Goal: Task Accomplishment & Management: Manage account settings

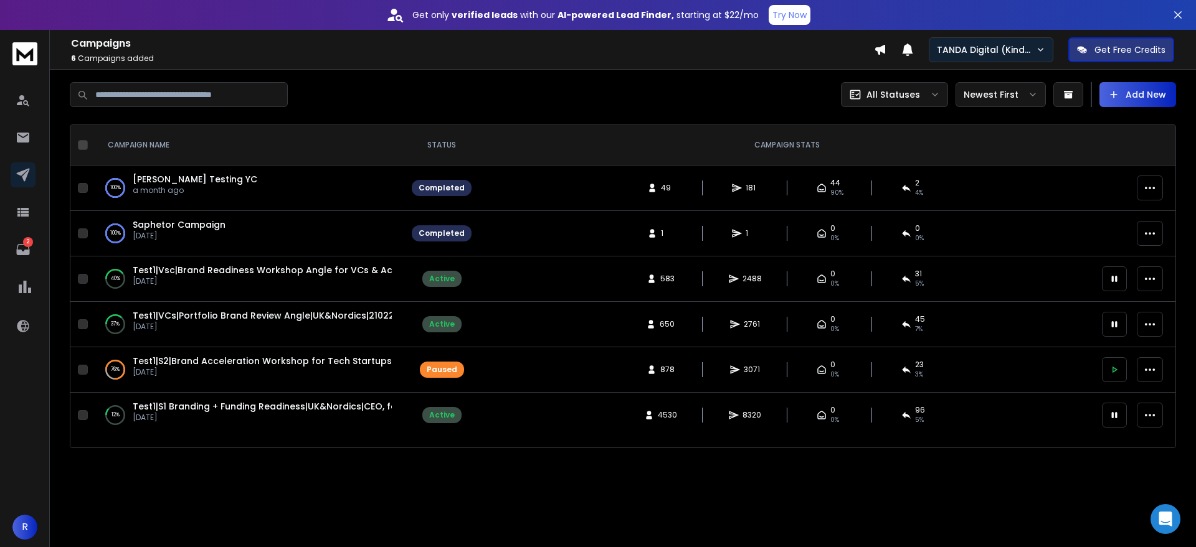
click at [991, 45] on p "TANDA Digital (Kind Studio)" at bounding box center [986, 50] width 99 height 12
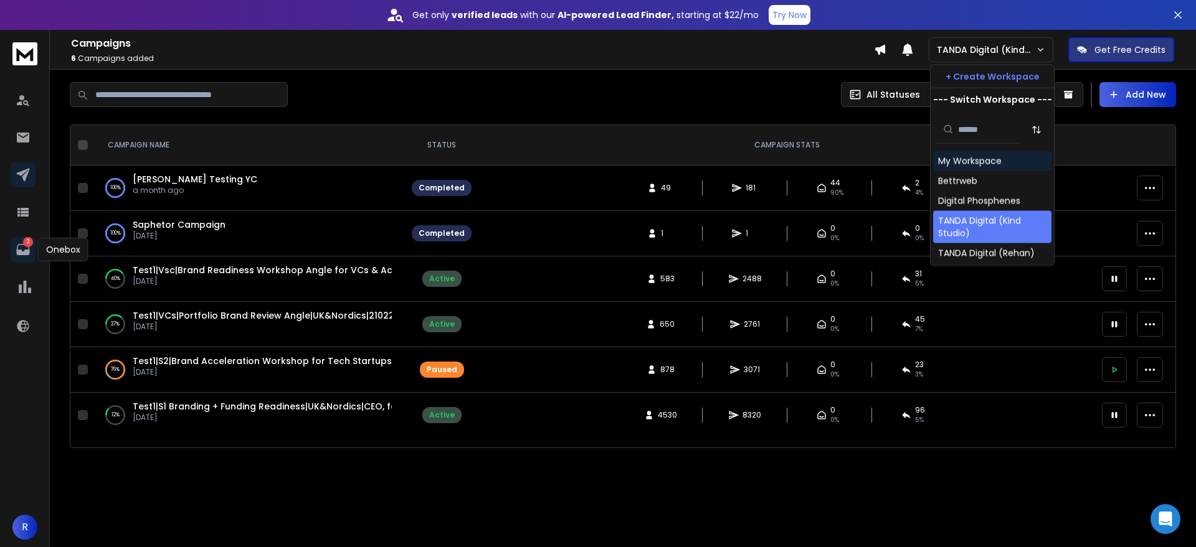
click at [17, 253] on icon at bounding box center [22, 249] width 13 height 11
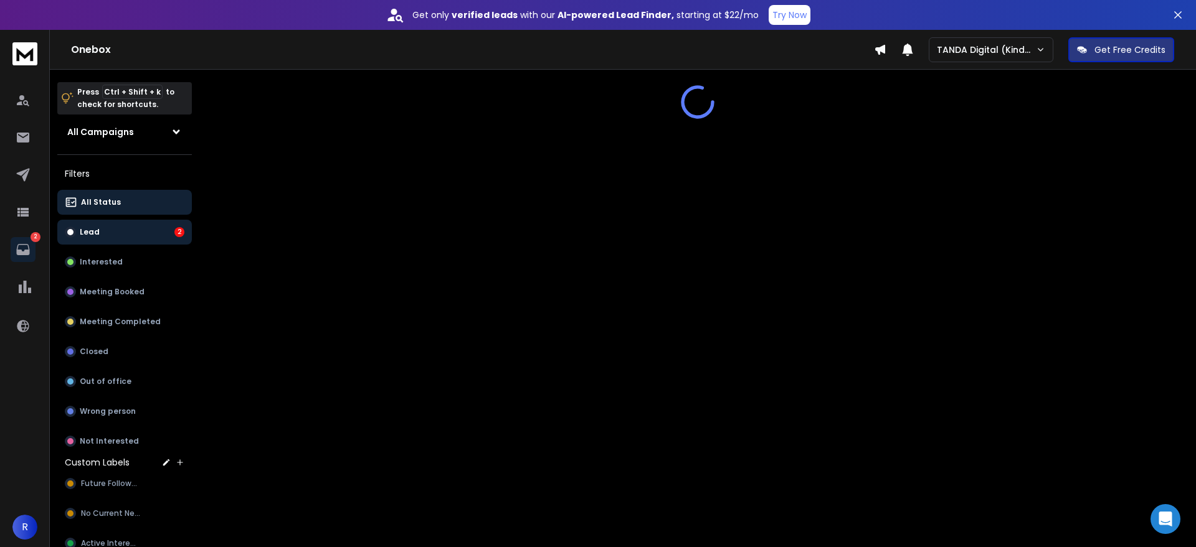
click at [136, 232] on div "All Status Lead 2 Interested Meeting Booked Meeting Completed Closed Out of off…" at bounding box center [124, 322] width 135 height 264
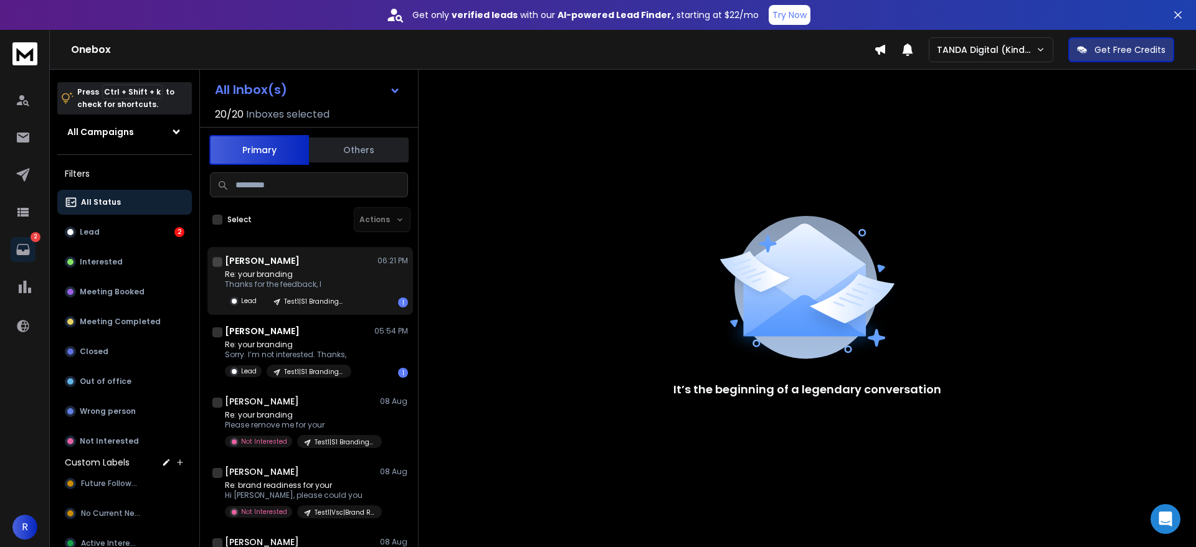
click at [325, 275] on p "Re: your branding" at bounding box center [288, 275] width 126 height 10
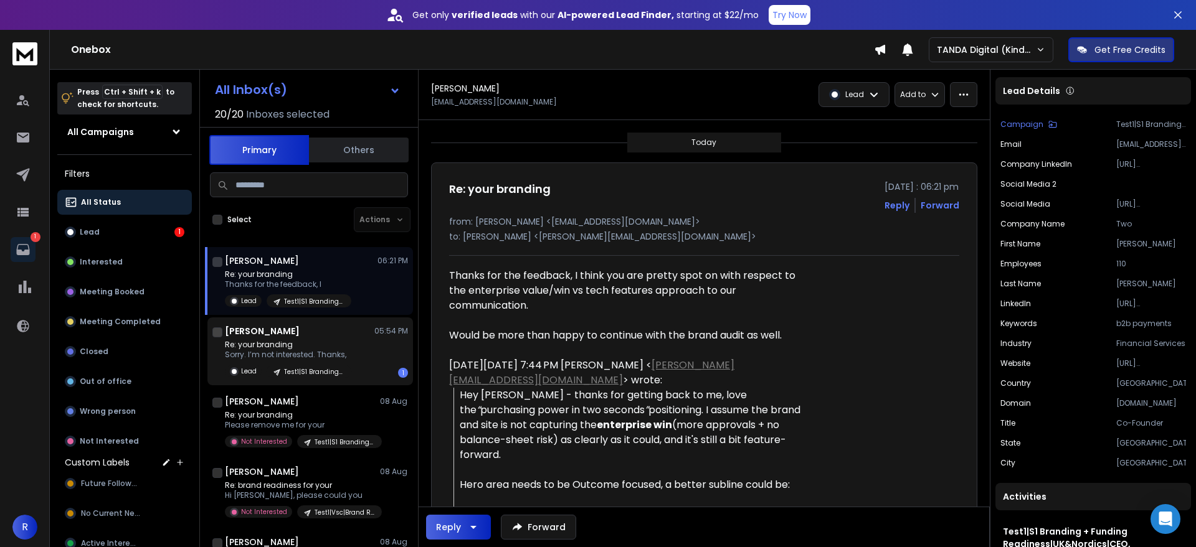
click at [297, 333] on div "[PERSON_NAME] 05:54 PM" at bounding box center [316, 331] width 183 height 12
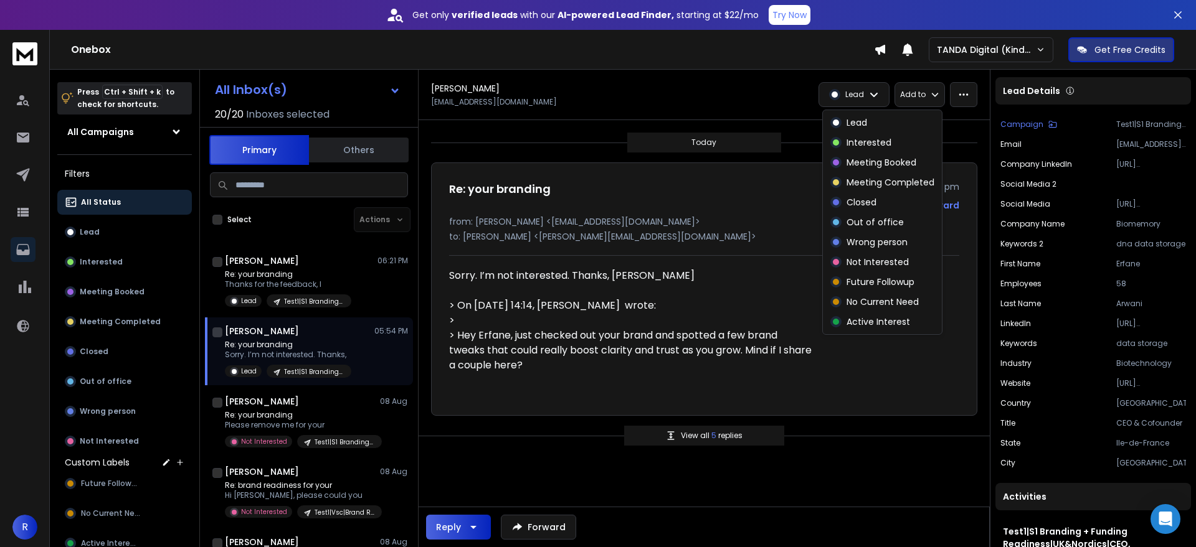
click at [879, 98] on icon at bounding box center [874, 95] width 10 height 10
click at [877, 263] on p "Not Interested" at bounding box center [877, 262] width 62 height 12
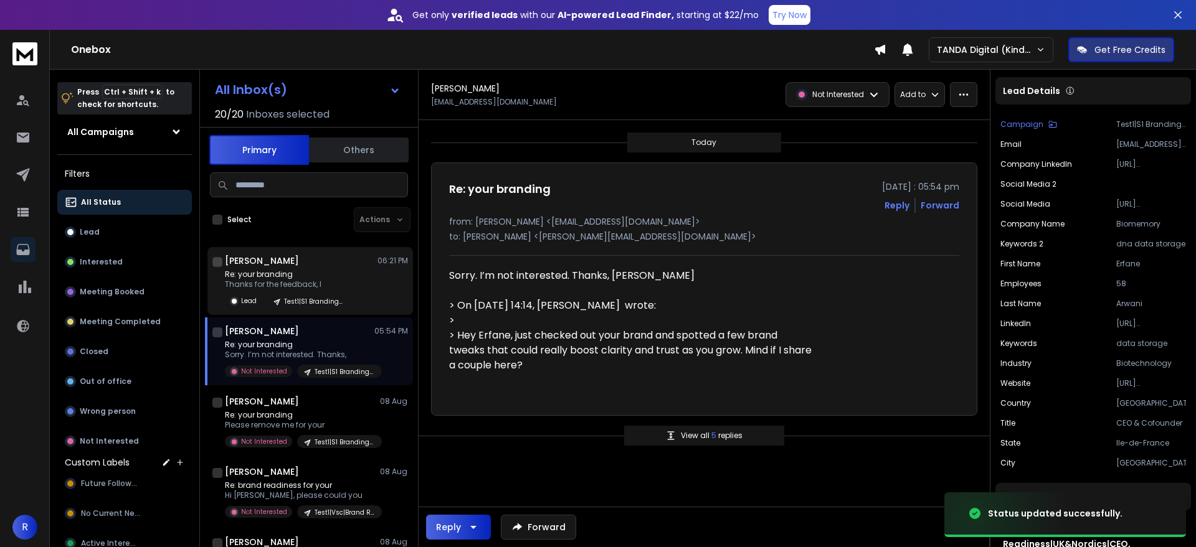
click at [301, 265] on div "[PERSON_NAME] 06:21 PM" at bounding box center [316, 261] width 183 height 12
